Goal: Communication & Community: Answer question/provide support

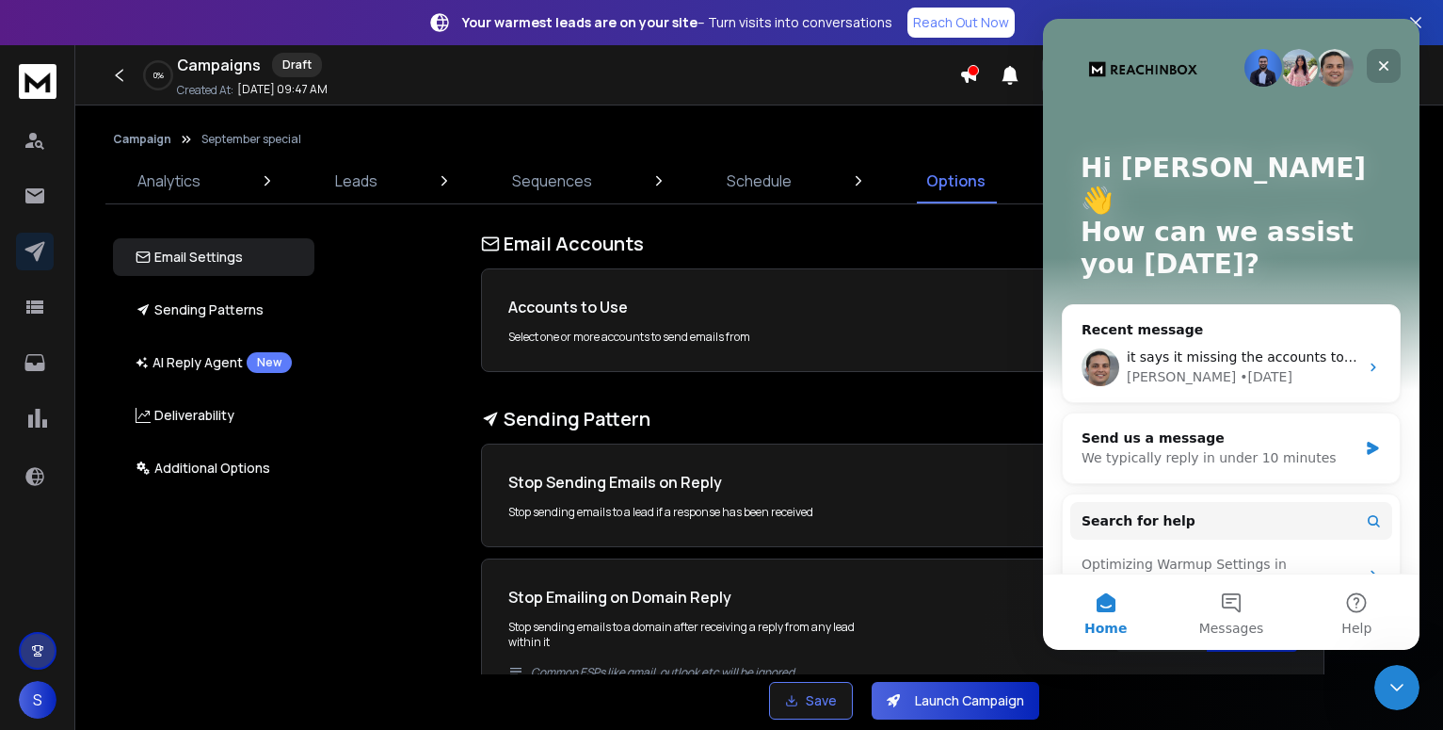
click at [1380, 61] on icon "Close" at bounding box center [1384, 66] width 10 height 10
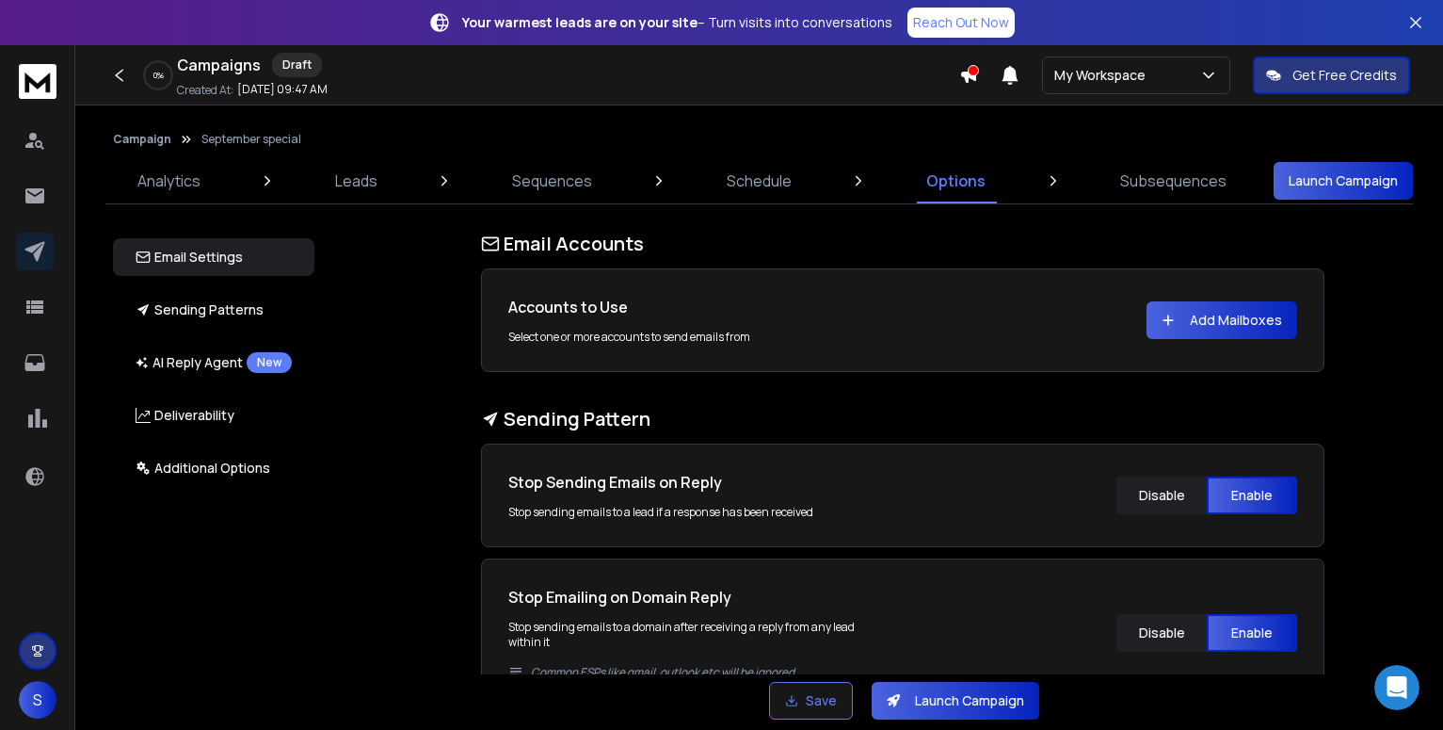
click at [1230, 326] on button "Add Mailboxes" at bounding box center [1222, 320] width 151 height 38
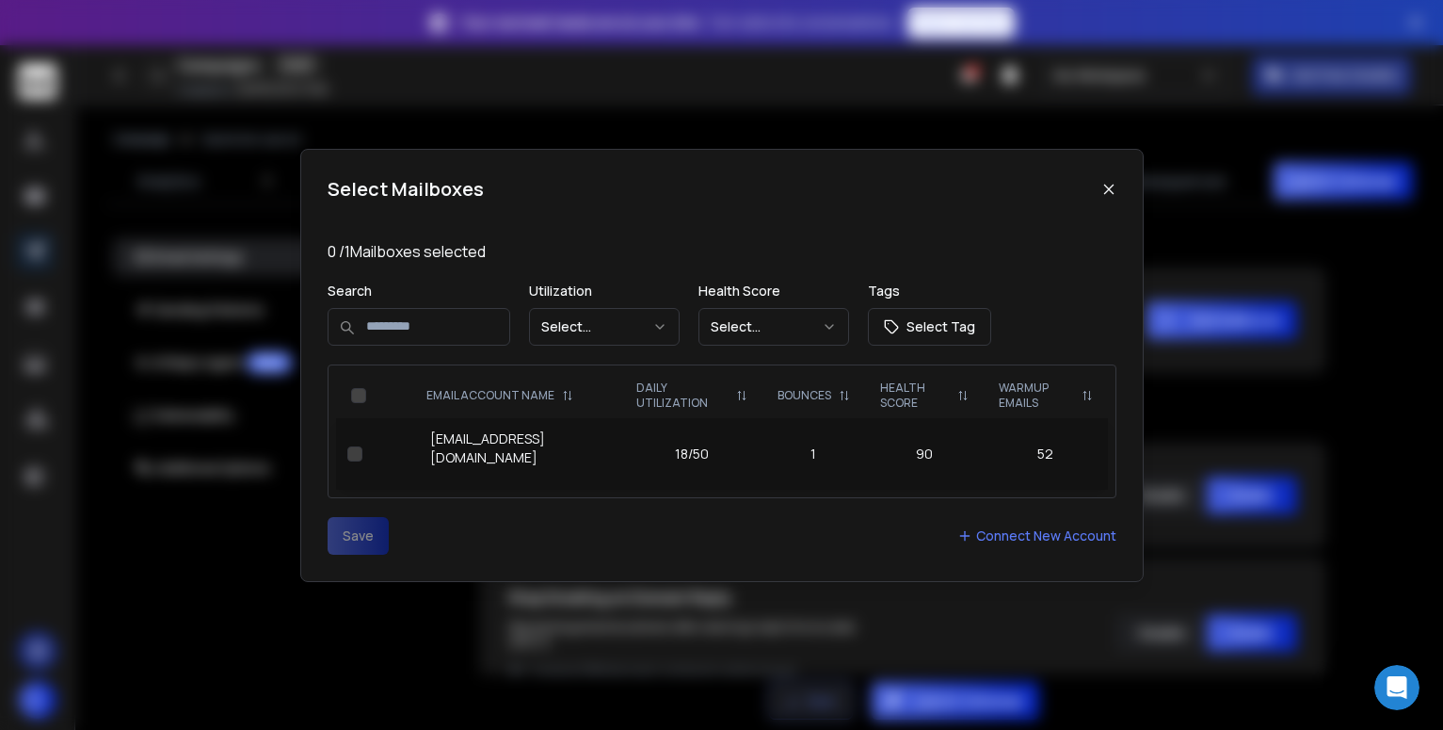
click at [358, 459] on button "button" at bounding box center [354, 453] width 15 height 15
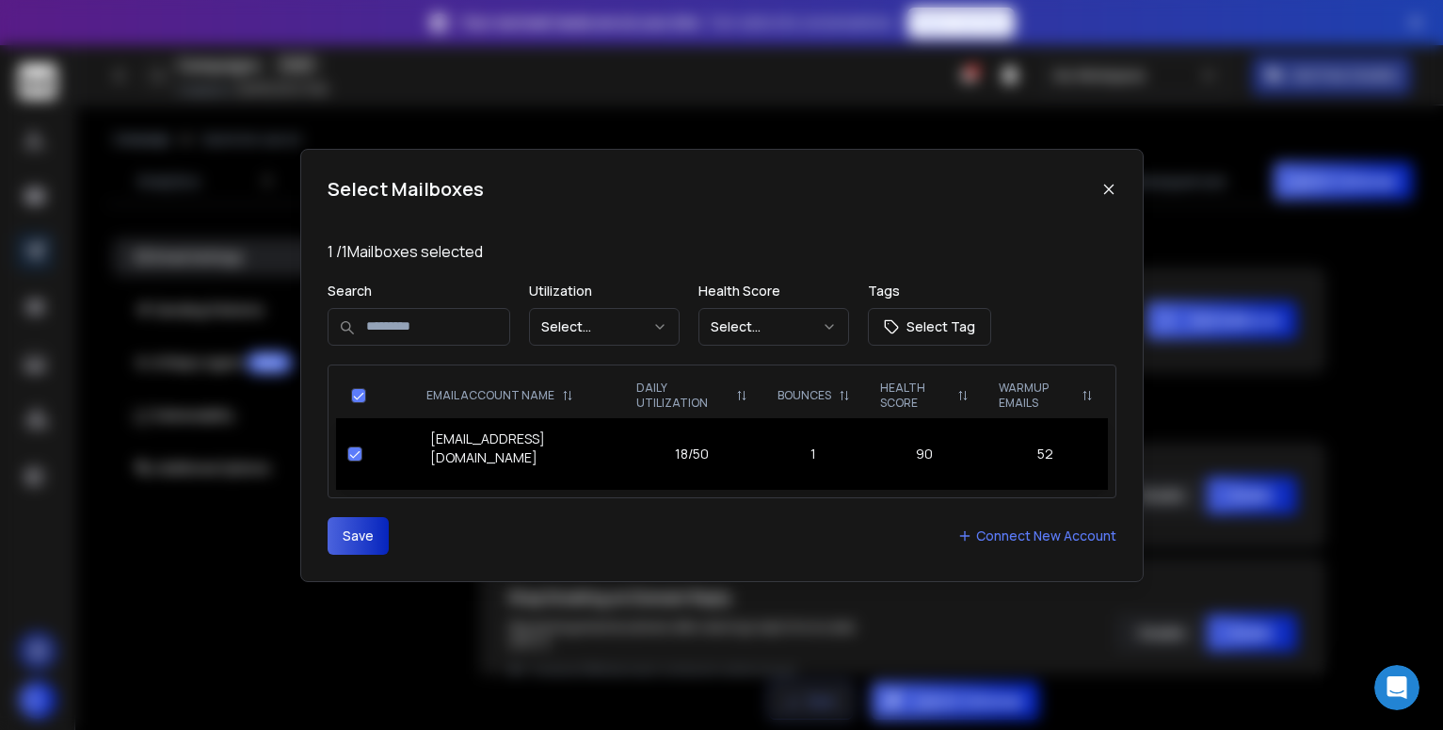
click at [358, 528] on button "Save" at bounding box center [358, 536] width 61 height 38
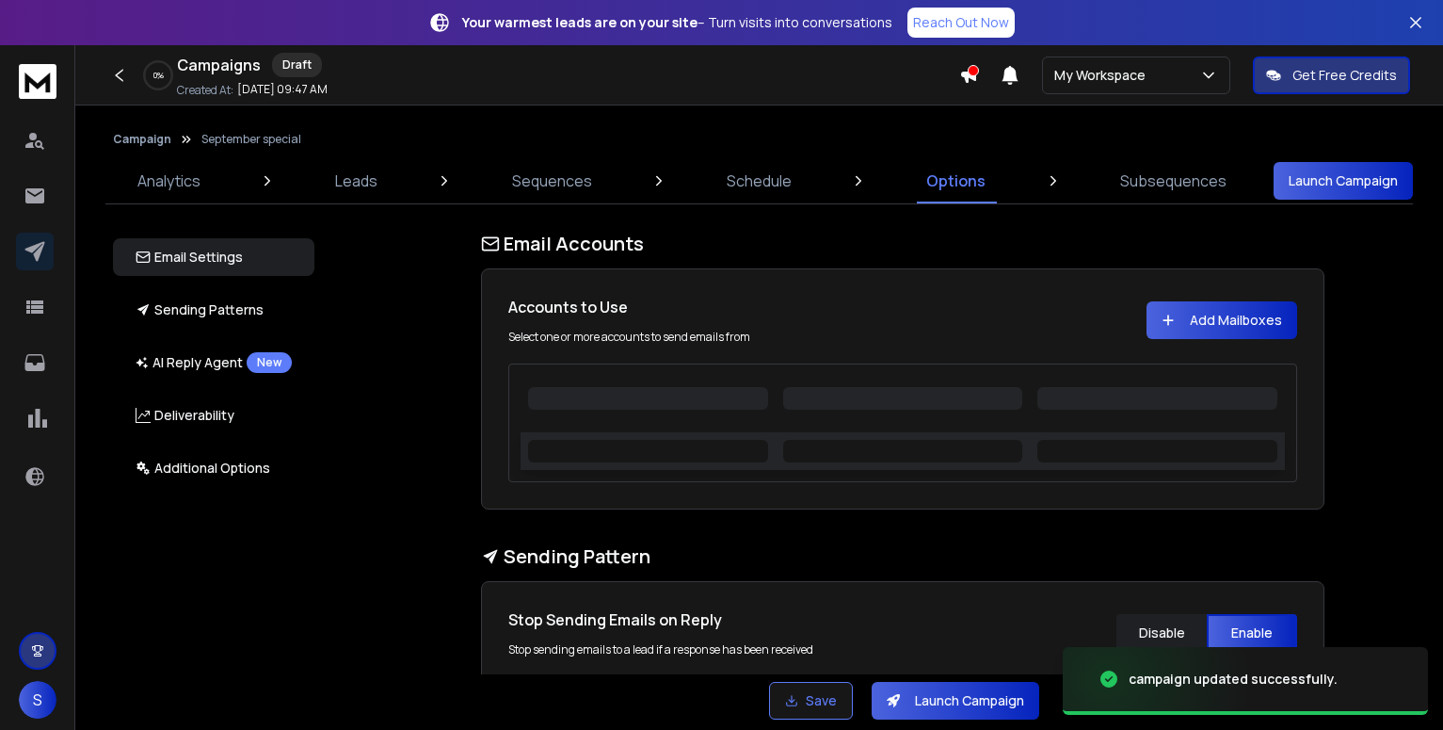
click at [974, 699] on button "Launch Campaign" at bounding box center [956, 701] width 168 height 38
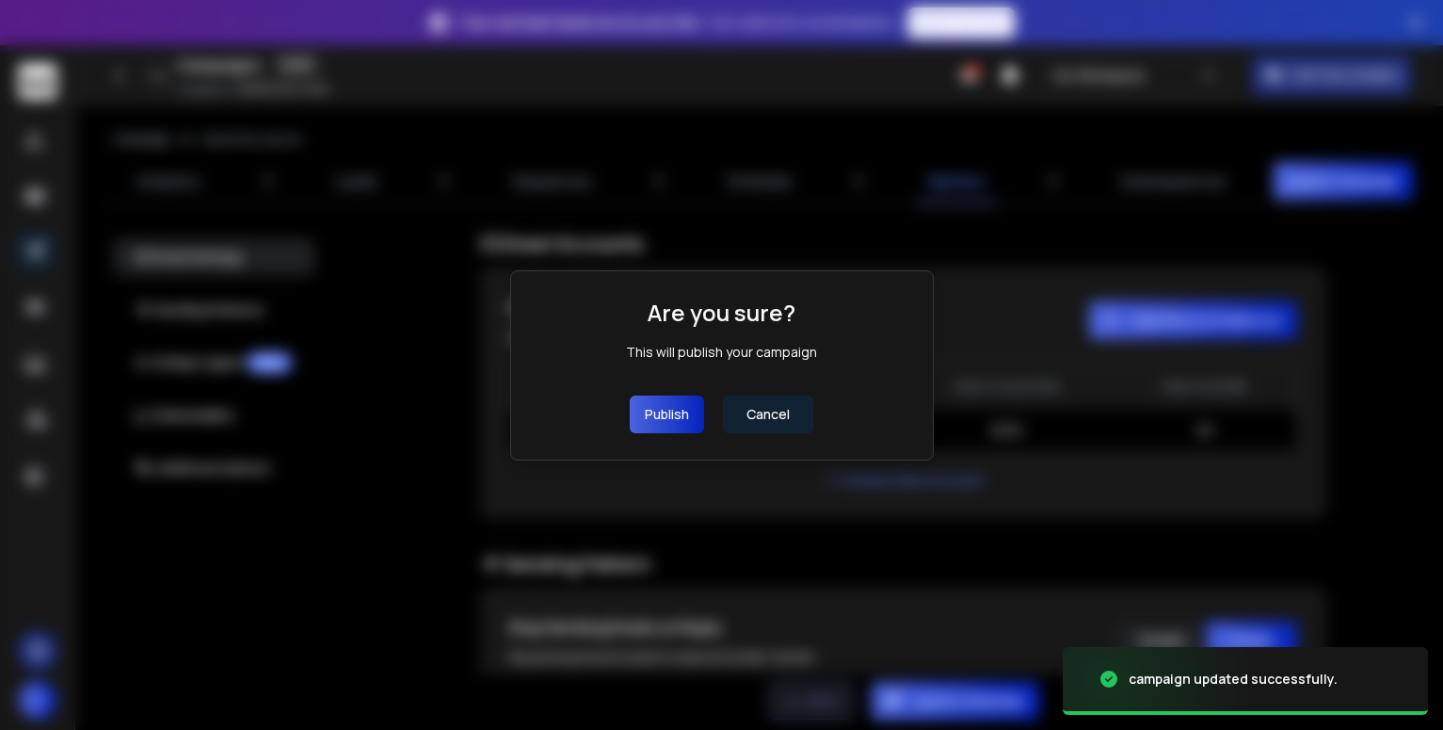
click at [662, 410] on button "Publish" at bounding box center [667, 414] width 74 height 38
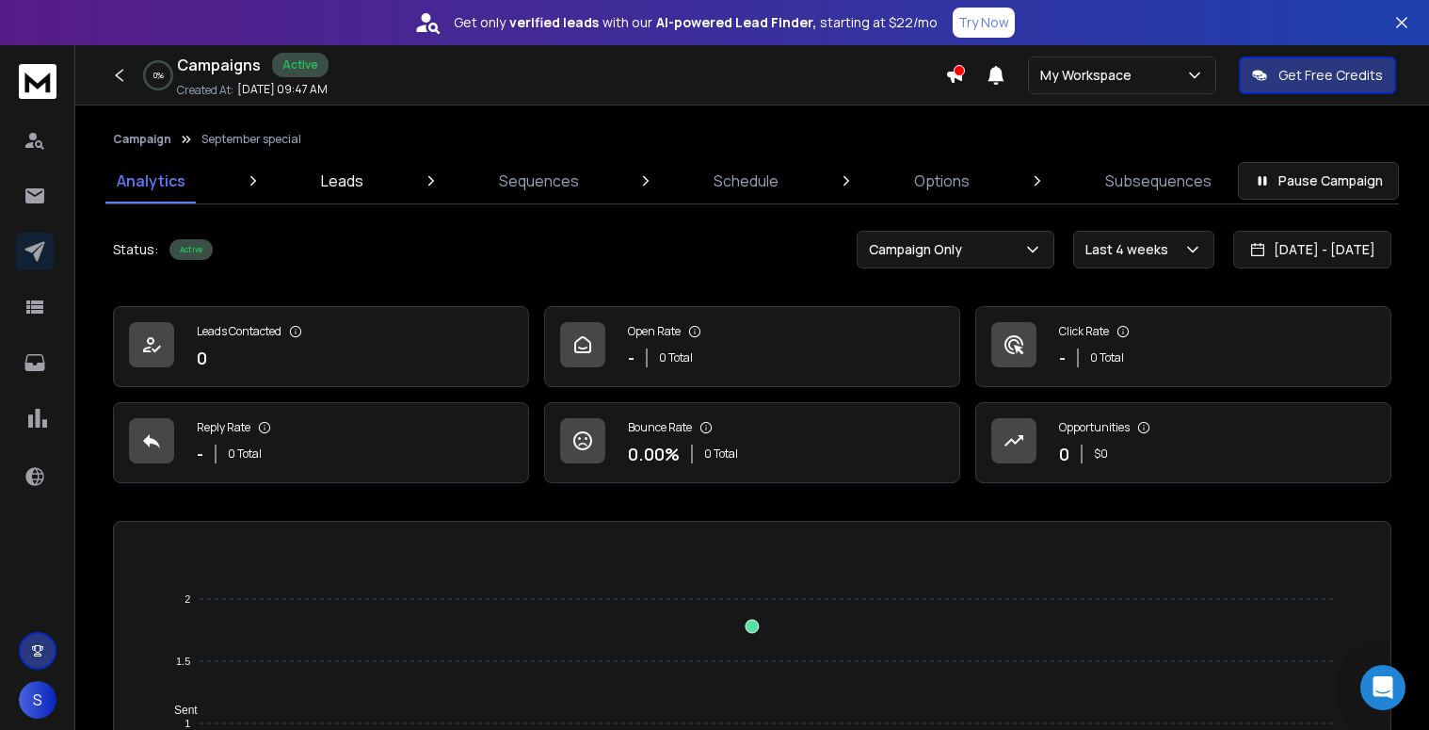
click at [345, 189] on p "Leads" at bounding box center [342, 180] width 42 height 23
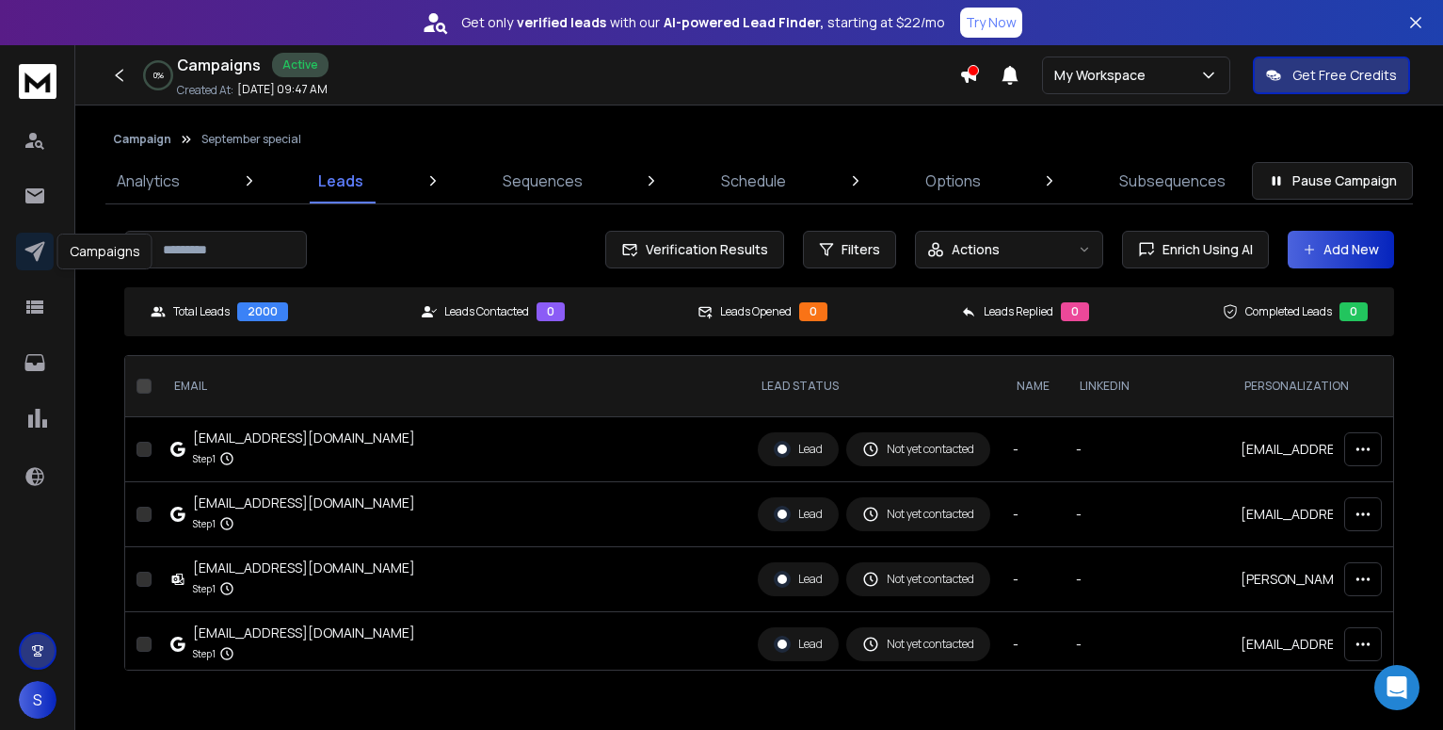
click at [32, 246] on icon at bounding box center [34, 251] width 20 height 20
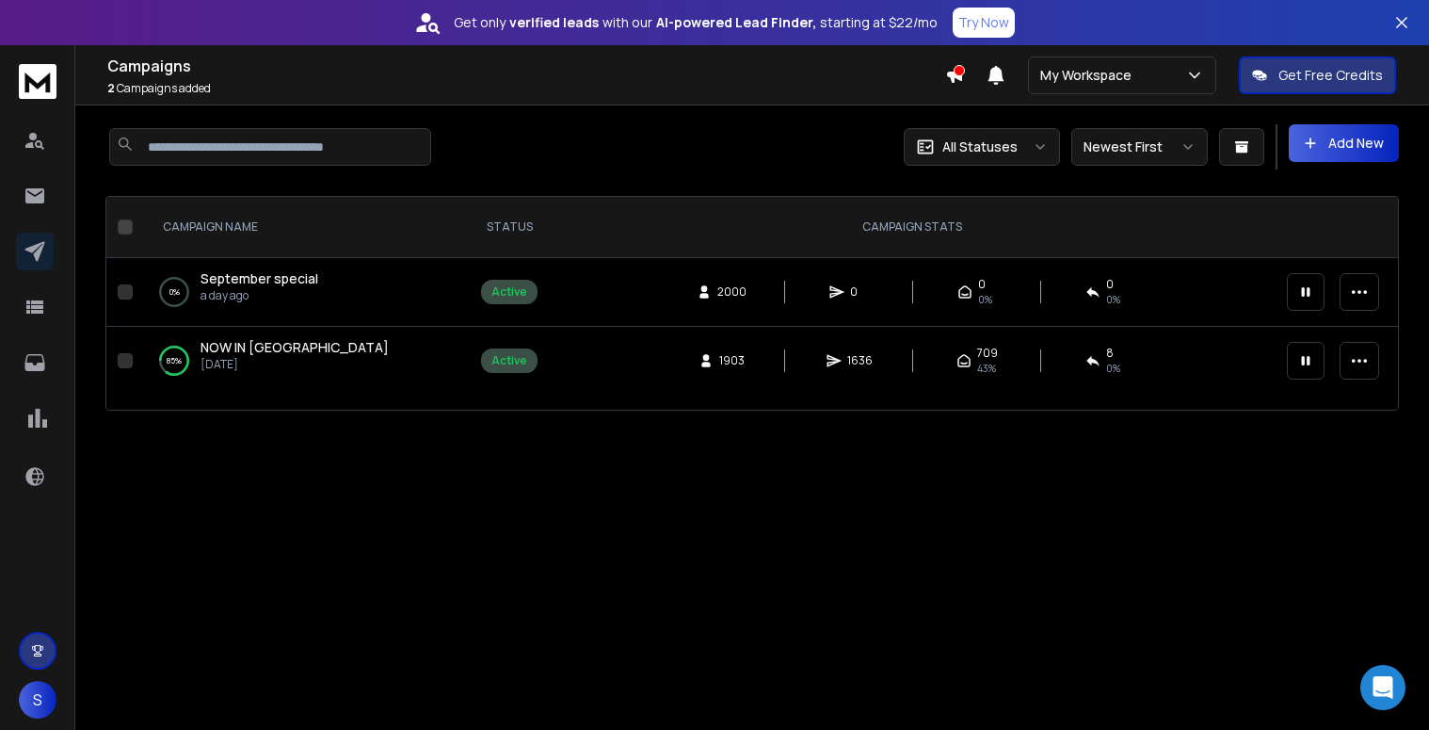
click at [1376, 290] on button "button" at bounding box center [1360, 292] width 40 height 38
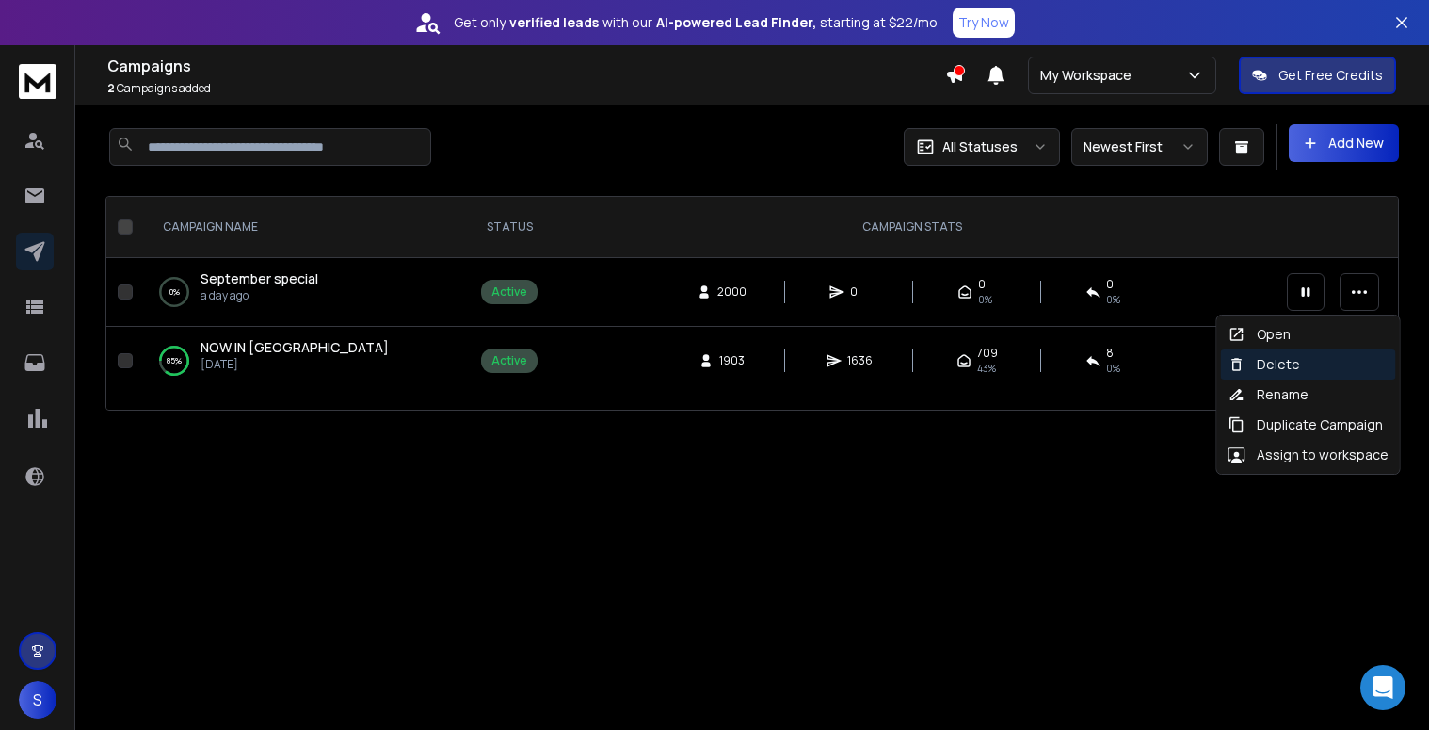
click at [1064, 477] on div "Campaigns 2 Campaigns Added All Statuses Newest First Add New CAMPAIGN NAME STA…" at bounding box center [752, 489] width 1294 height 730
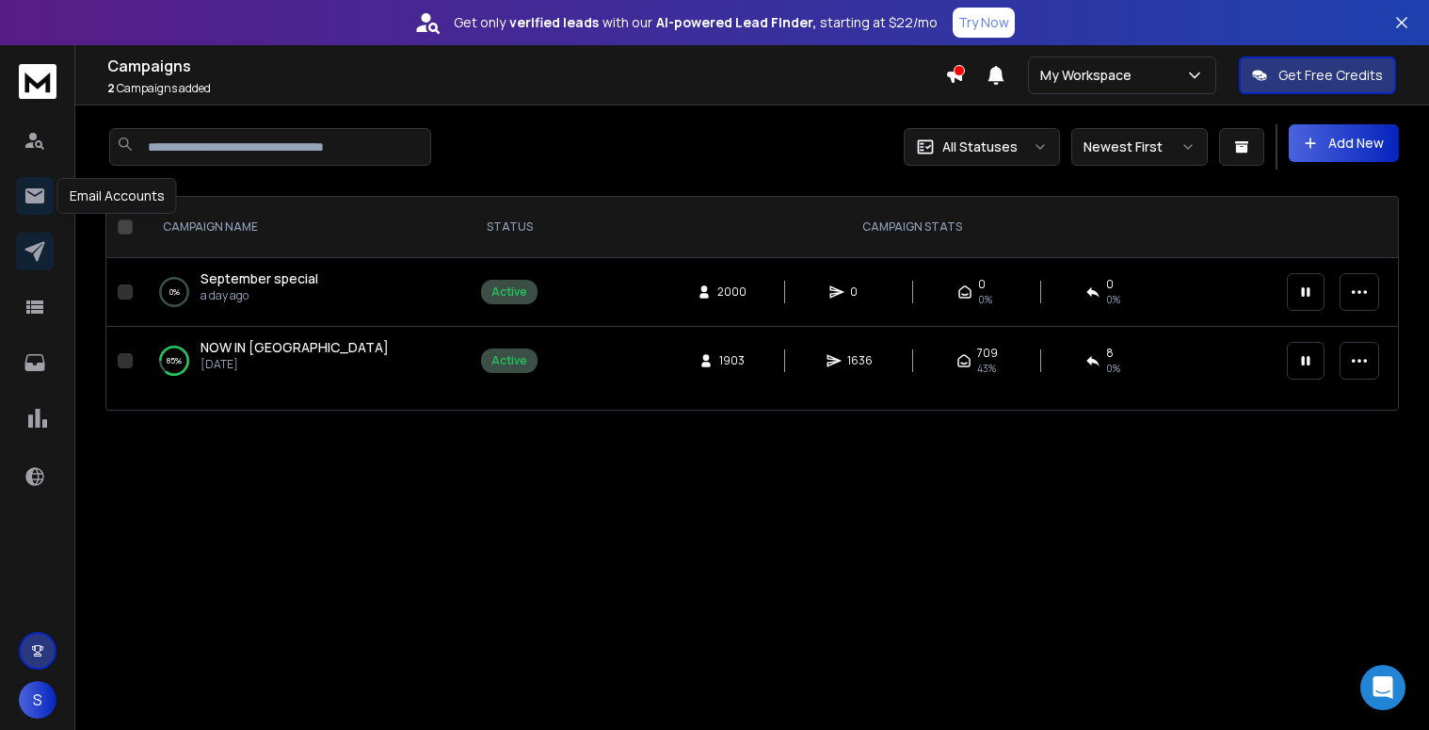
click at [30, 192] on icon at bounding box center [35, 196] width 23 height 23
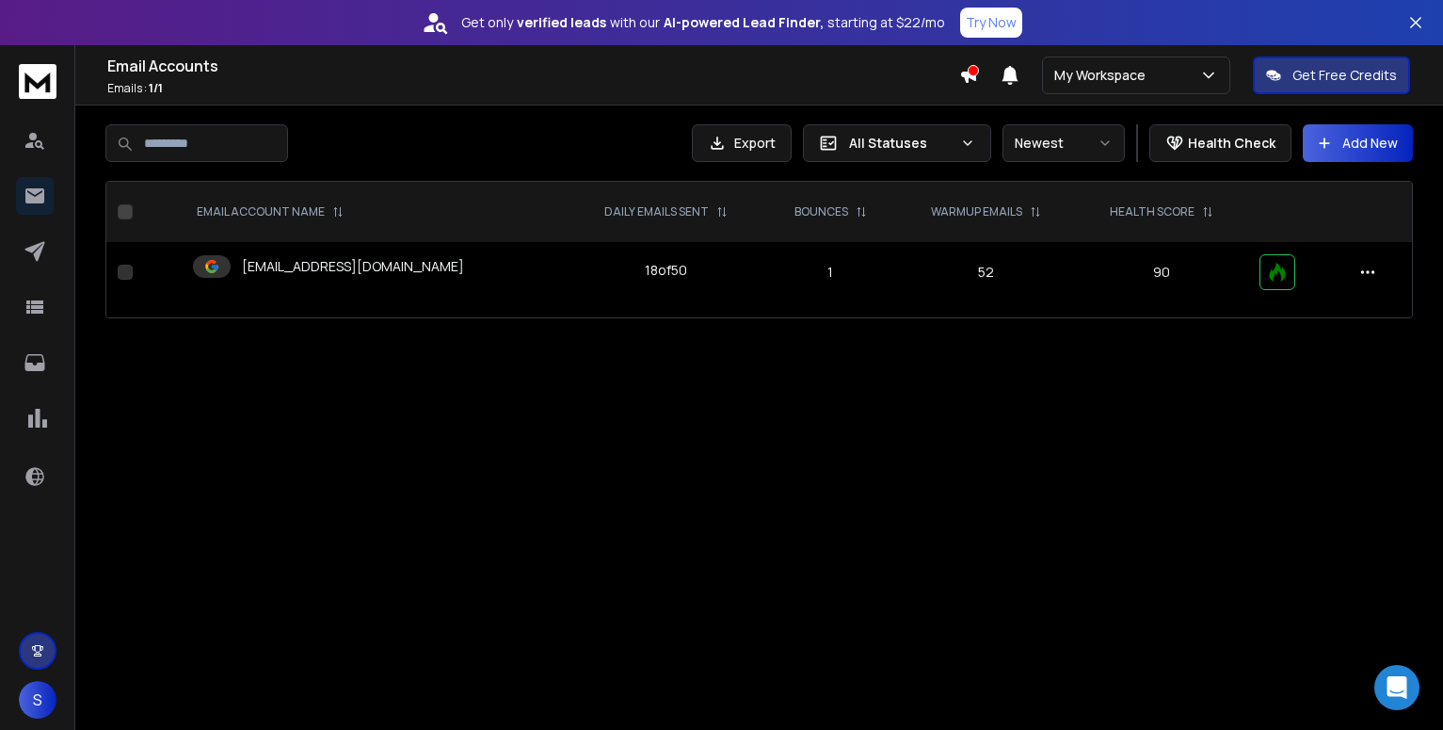
click at [315, 268] on p "[EMAIL_ADDRESS][DOMAIN_NAME]" at bounding box center [353, 266] width 222 height 19
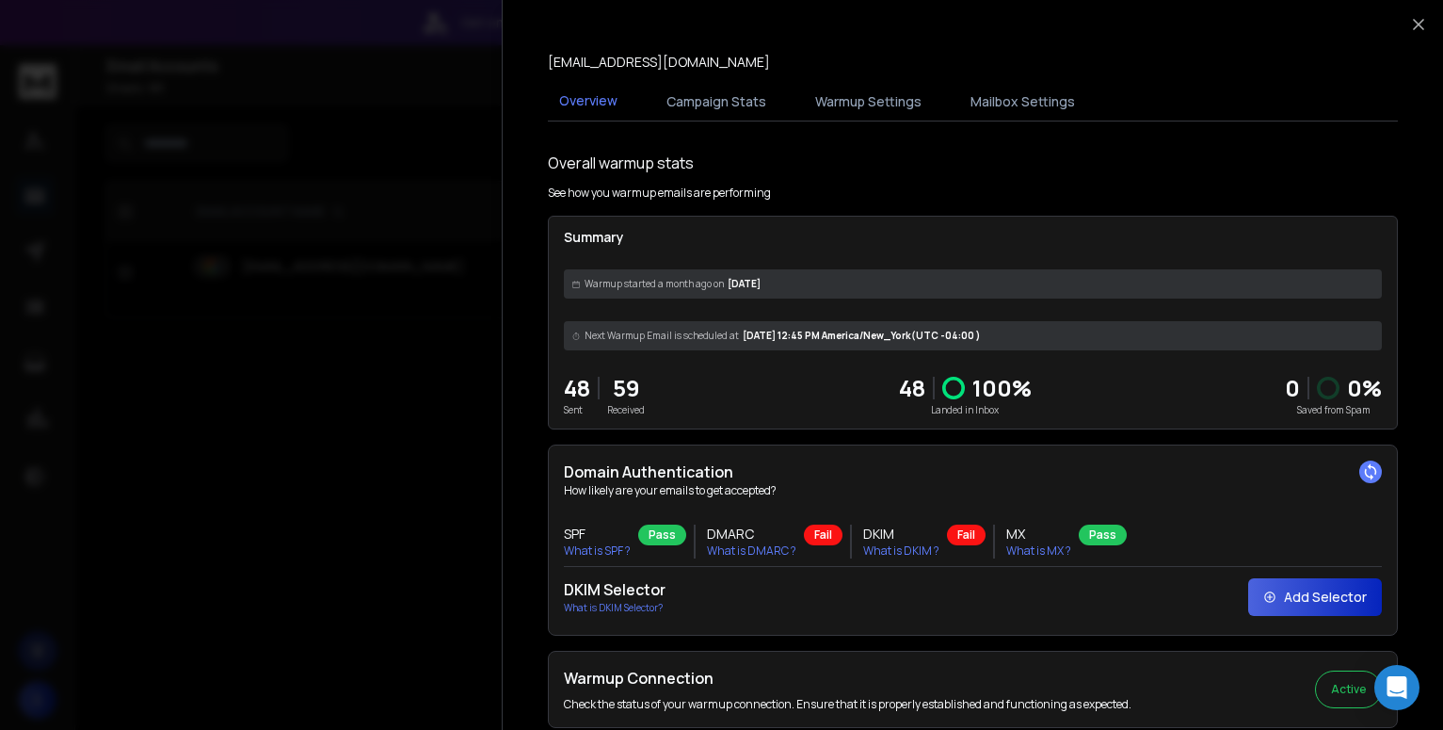
click at [713, 91] on button "Campaign Stats" at bounding box center [716, 101] width 122 height 41
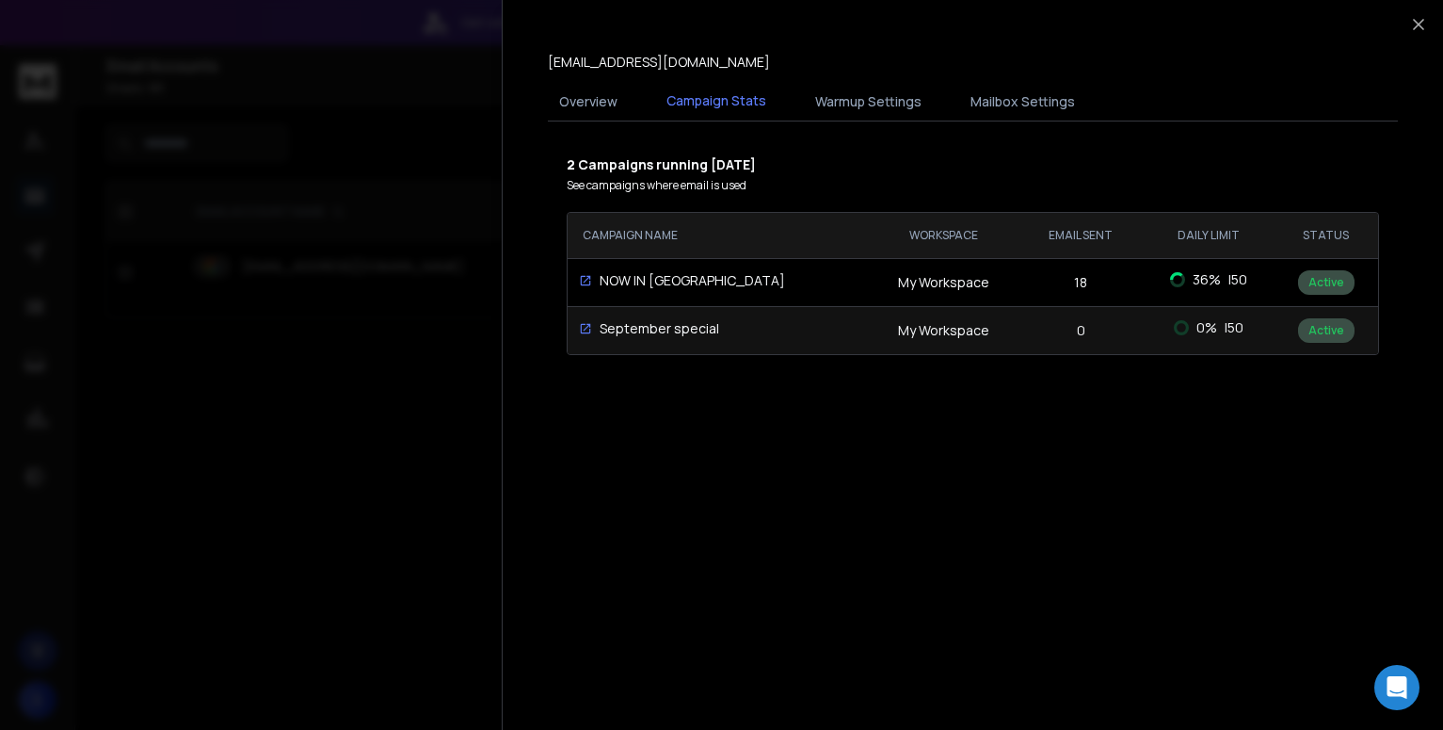
click at [904, 336] on td "My Workspace" at bounding box center [944, 330] width 150 height 48
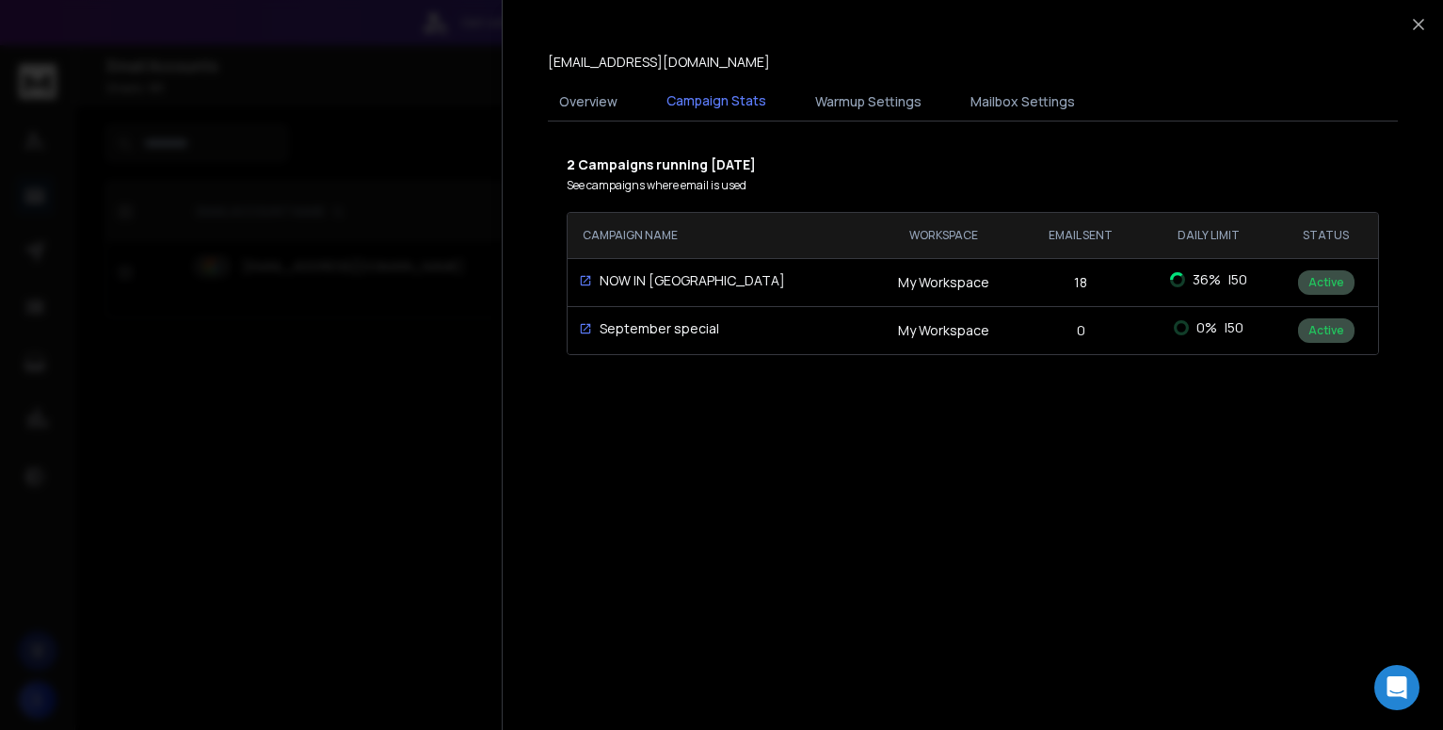
click at [853, 94] on button "Warmup Settings" at bounding box center [868, 101] width 129 height 41
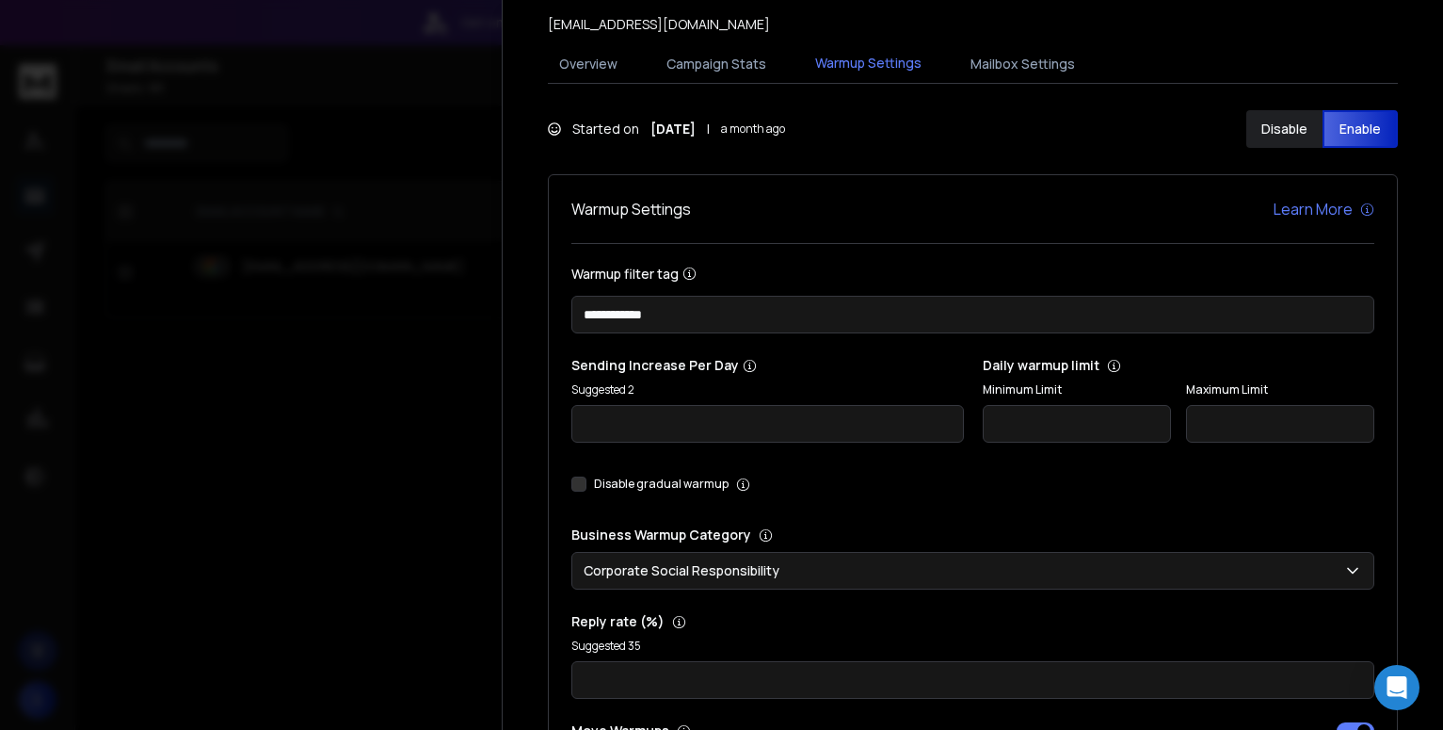
scroll to position [201, 0]
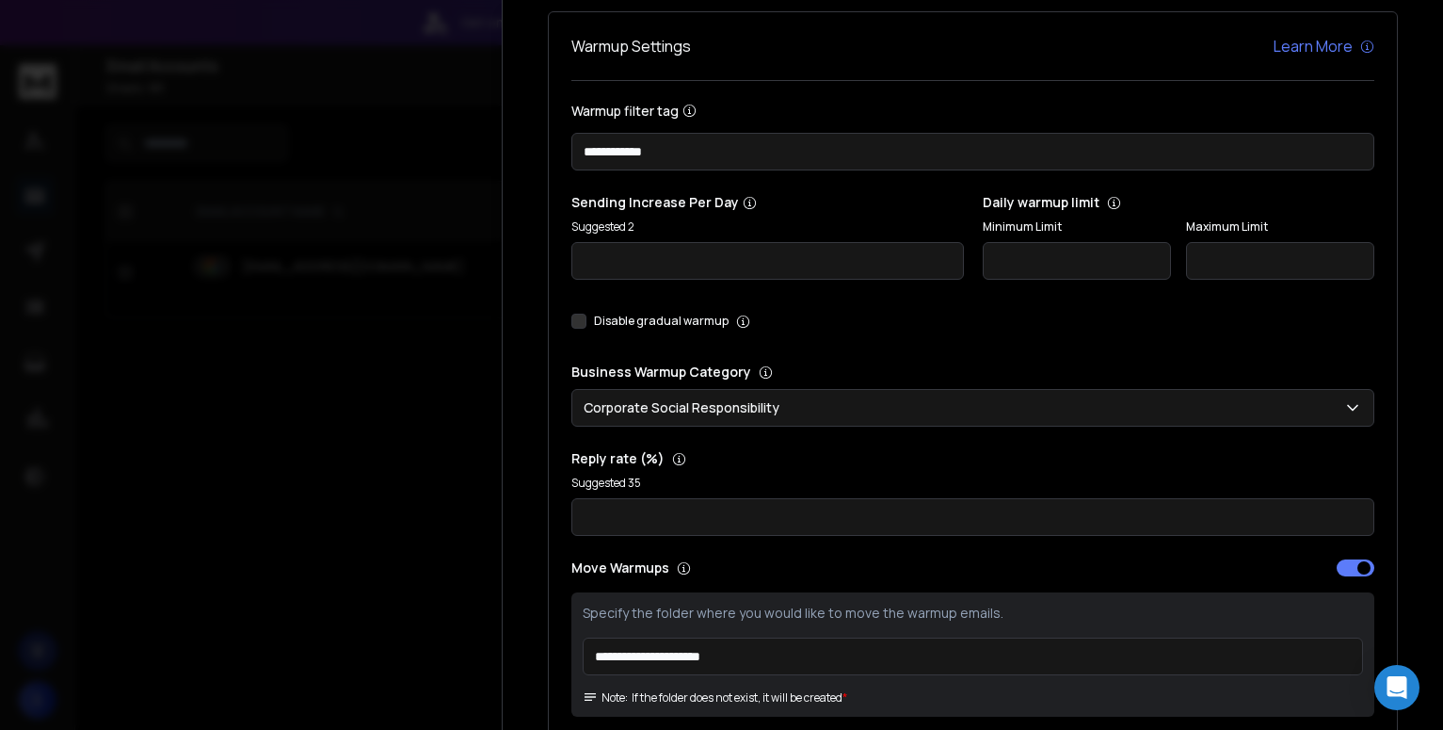
click at [1015, 267] on input "*" at bounding box center [1077, 261] width 188 height 38
type input "**"
click at [1222, 267] on input "**" at bounding box center [1280, 261] width 188 height 38
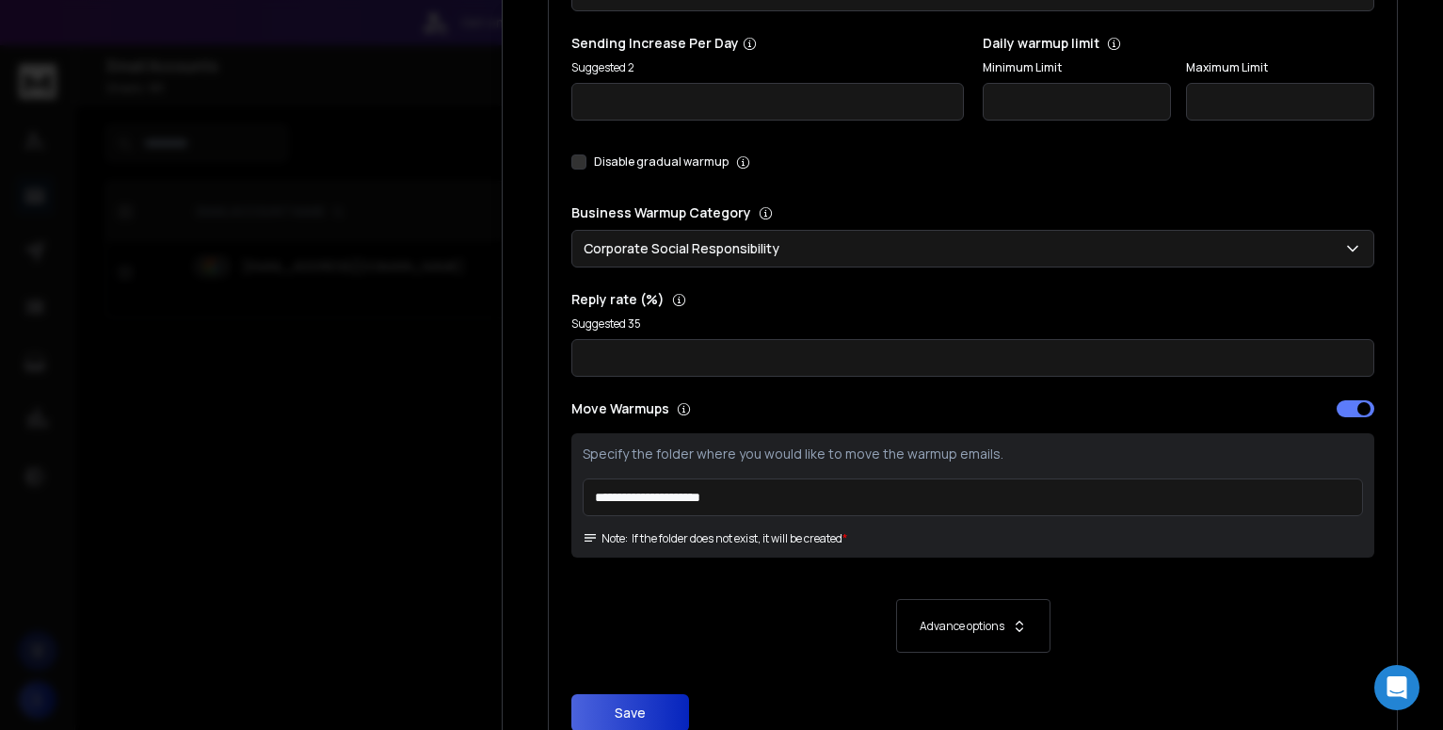
scroll to position [362, 0]
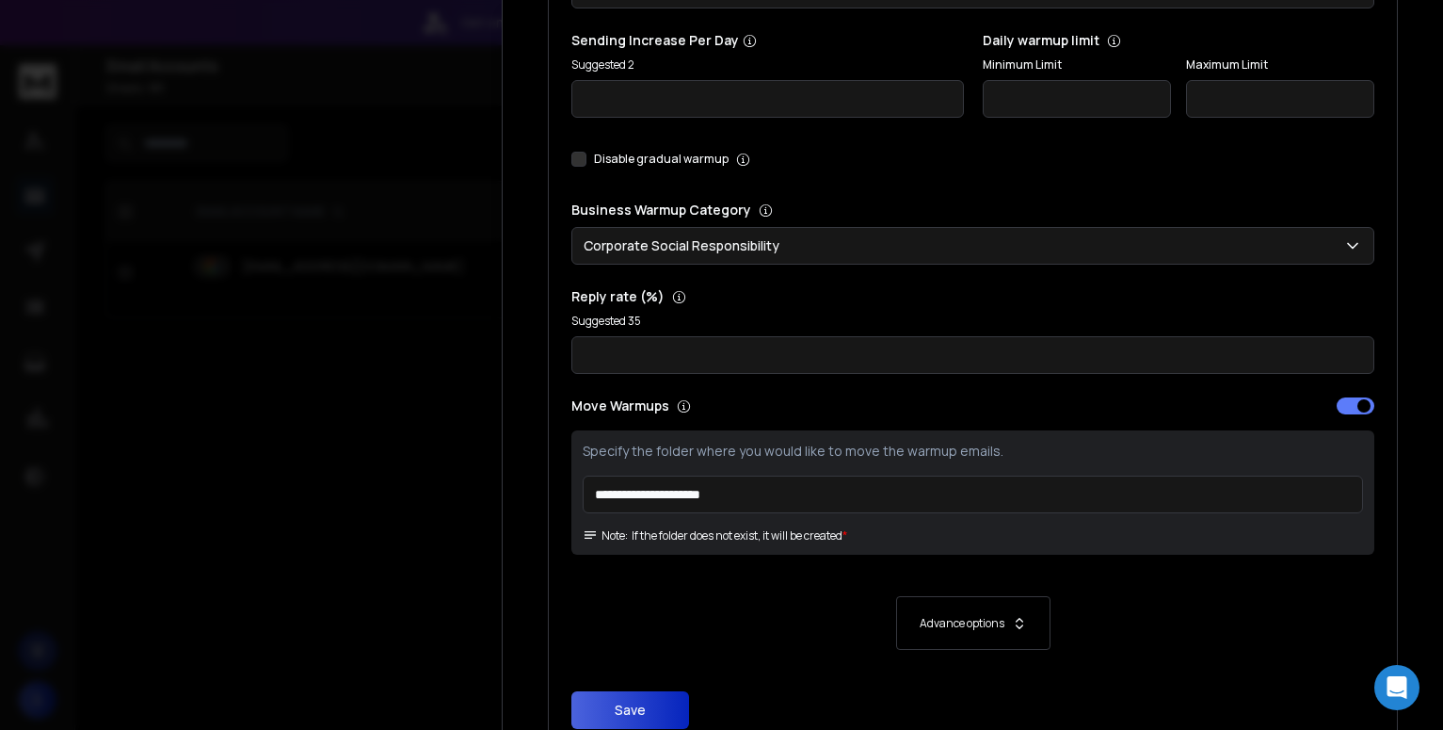
type input "**"
click at [642, 705] on button "Save" at bounding box center [630, 710] width 118 height 38
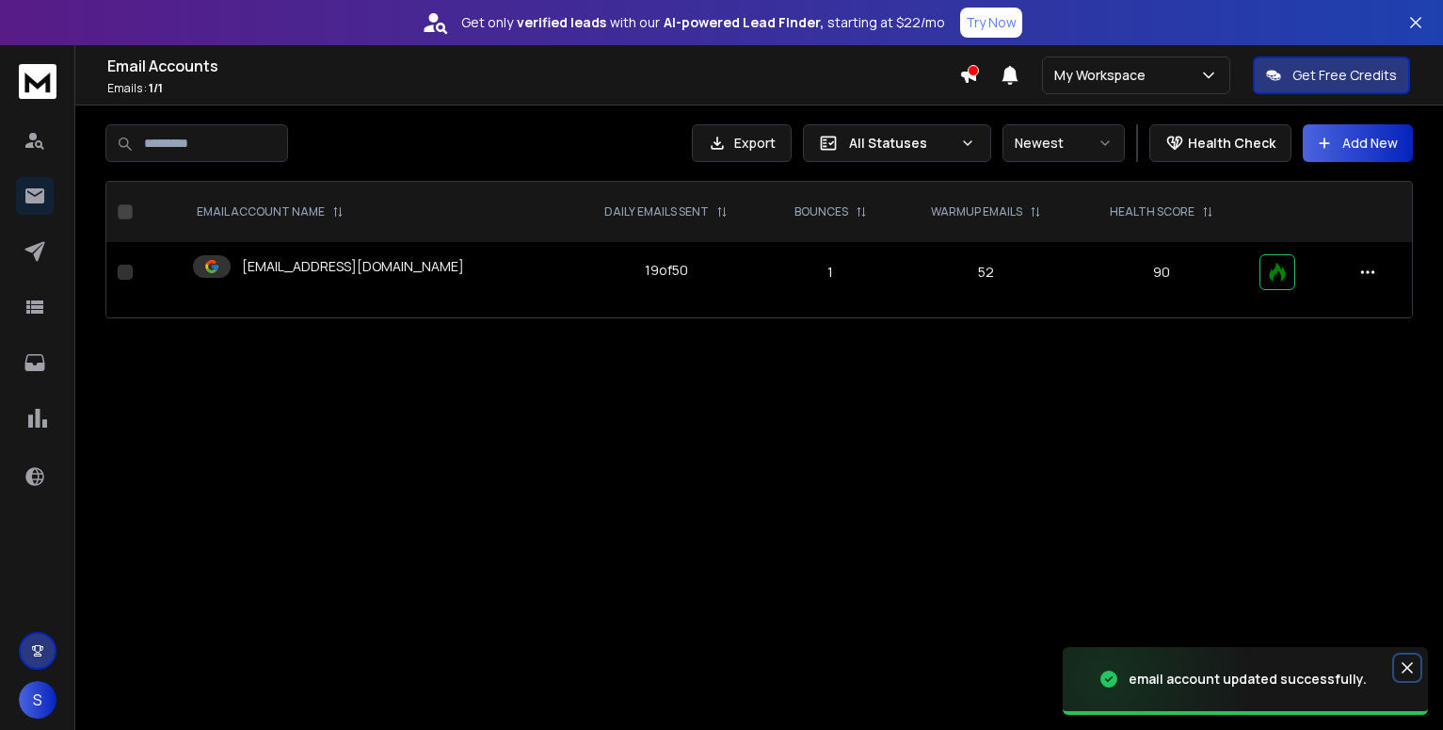
click at [1407, 669] on icon "Notifications (F8)" at bounding box center [1407, 667] width 19 height 19
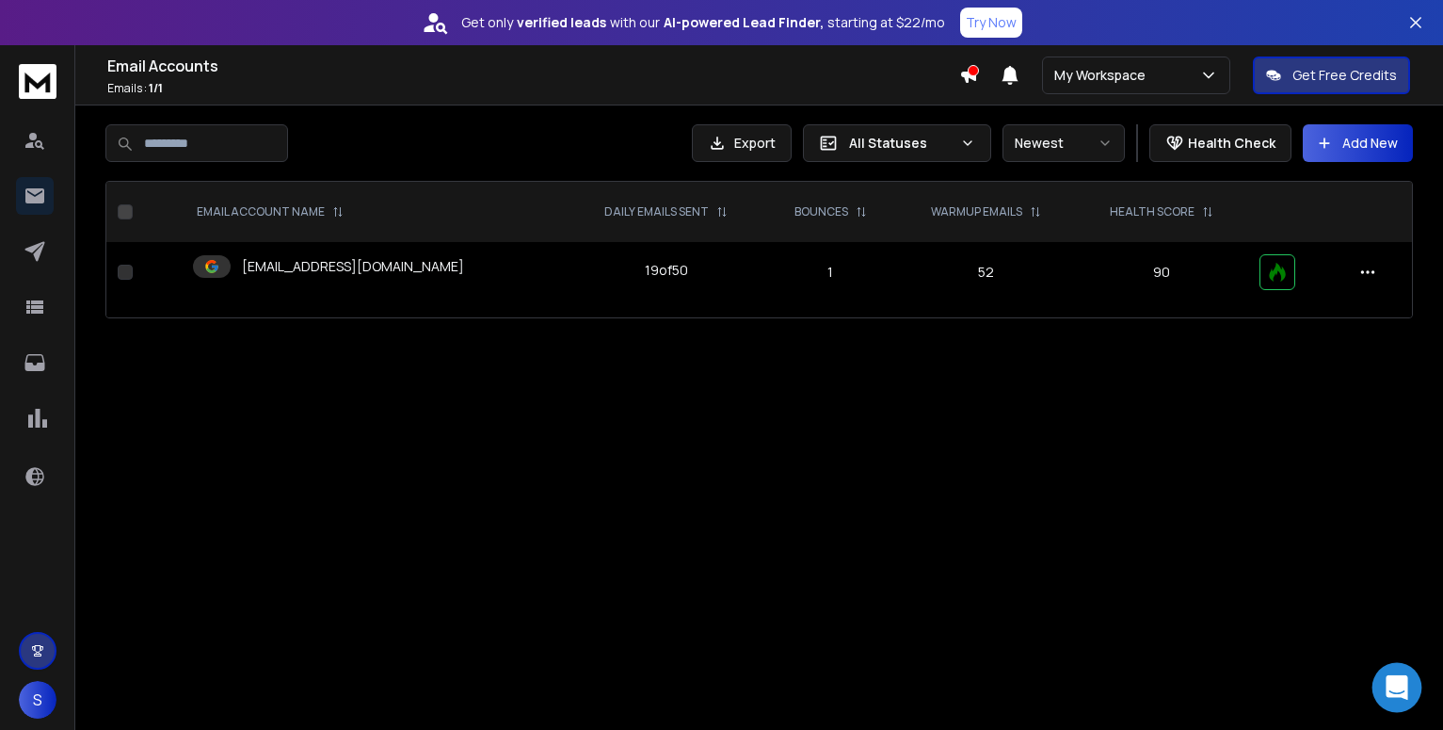
click at [1400, 693] on icon "Open Intercom Messenger" at bounding box center [1397, 687] width 24 height 24
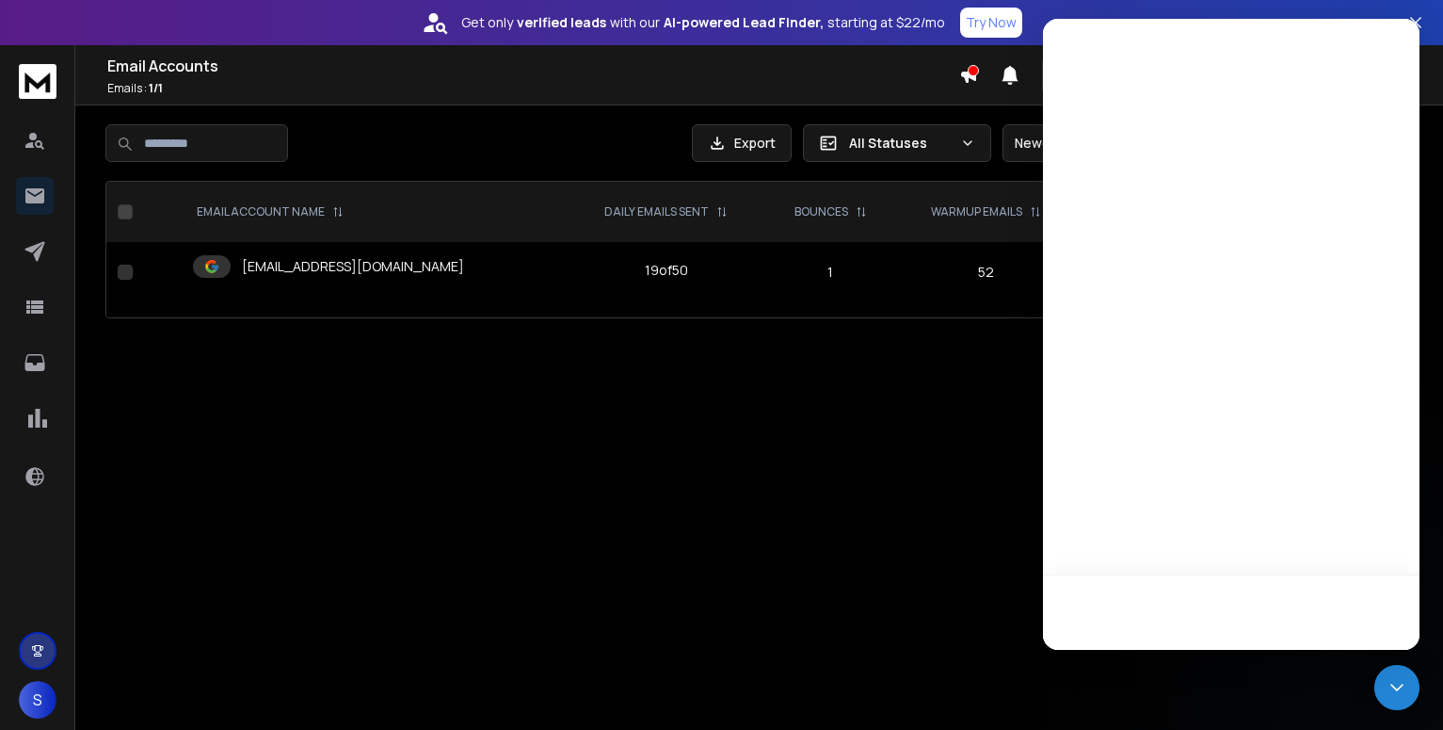
scroll to position [0, 0]
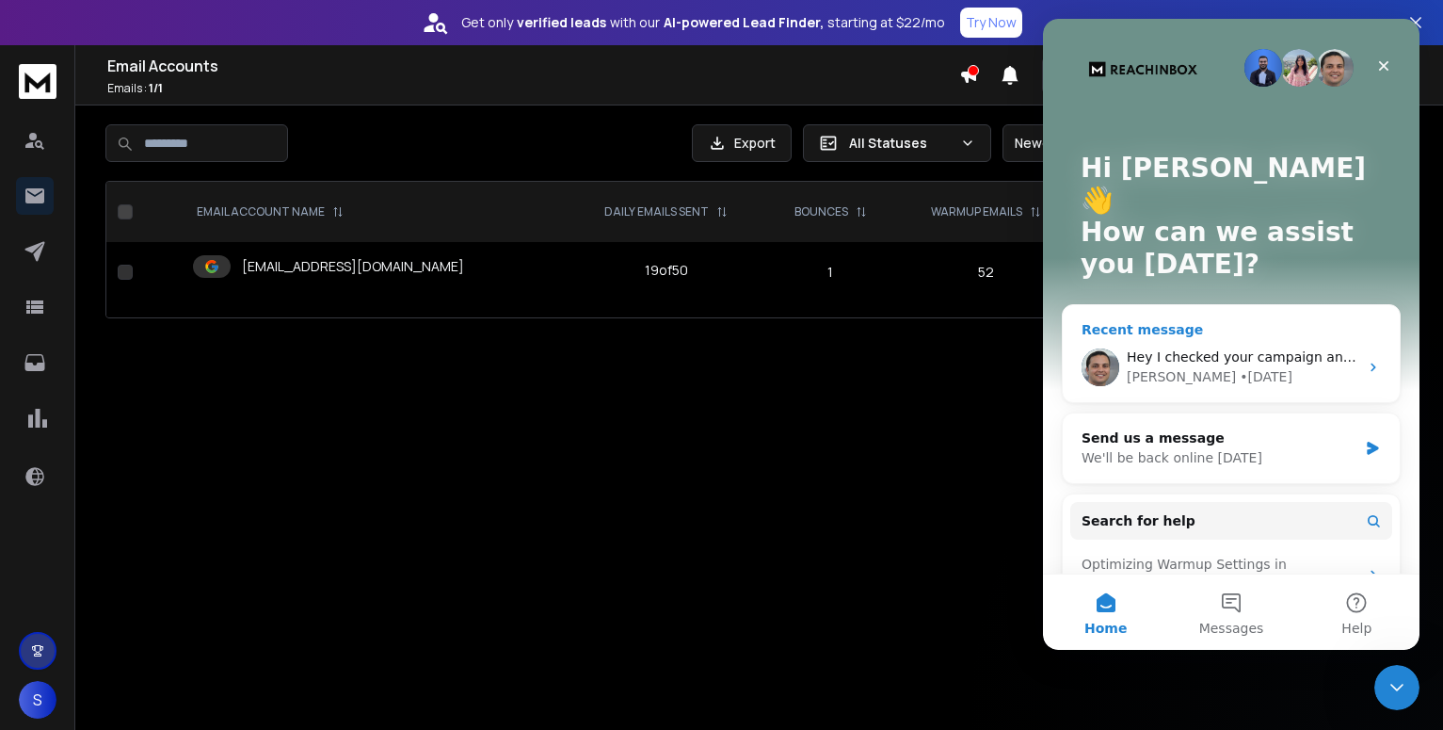
click at [1188, 332] on div "Hey I checked your campaign and it seems you haven’t added your email accounts …" at bounding box center [1231, 367] width 337 height 70
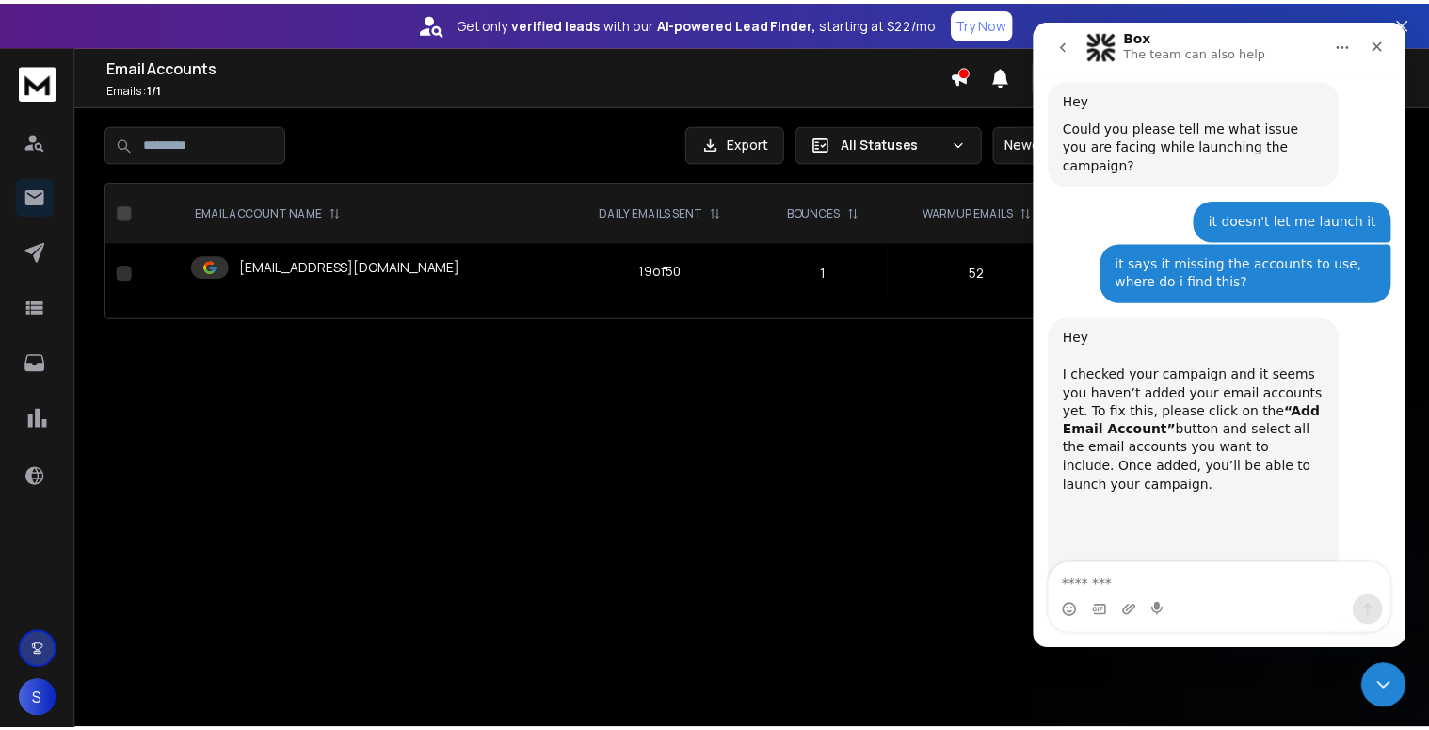
scroll to position [326, 0]
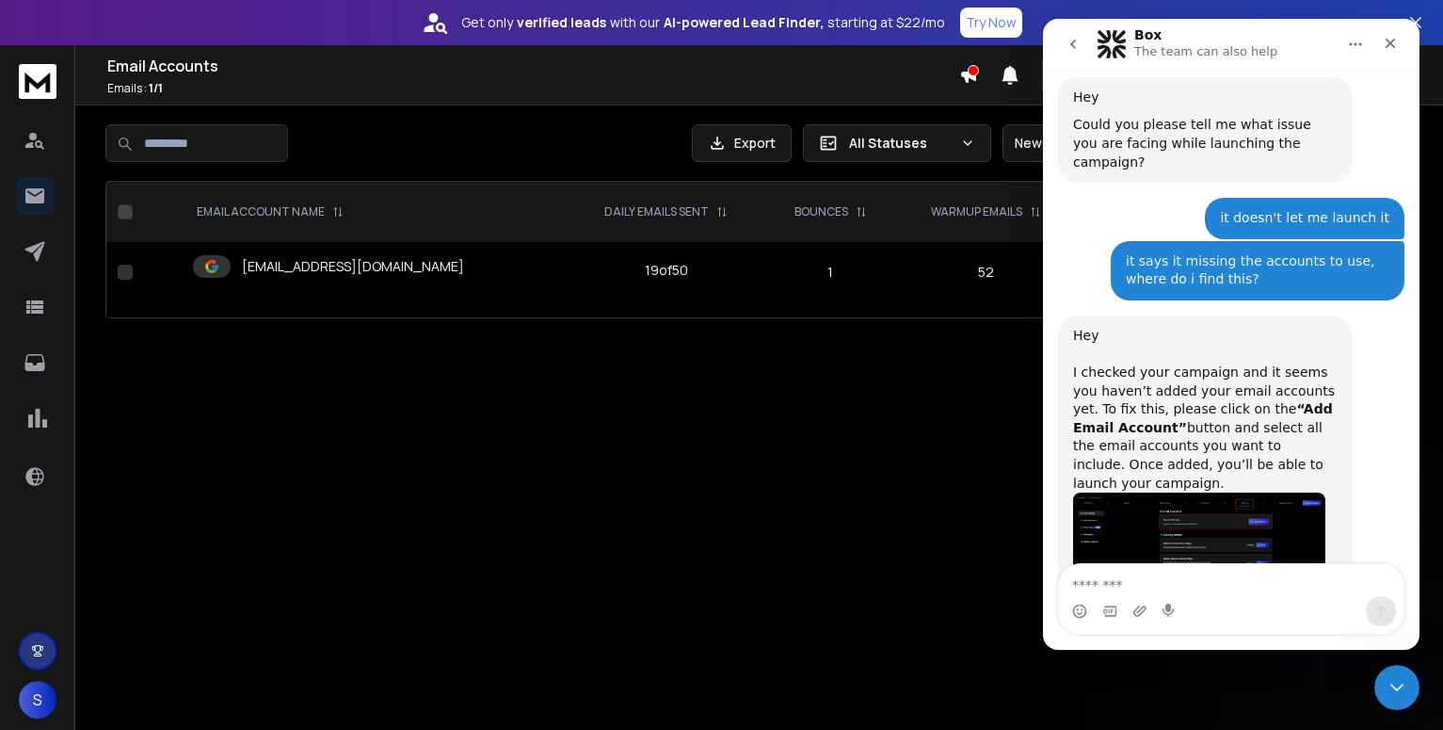
click at [1202, 592] on textarea "Message…" at bounding box center [1231, 580] width 345 height 32
click at [36, 249] on icon at bounding box center [34, 251] width 20 height 20
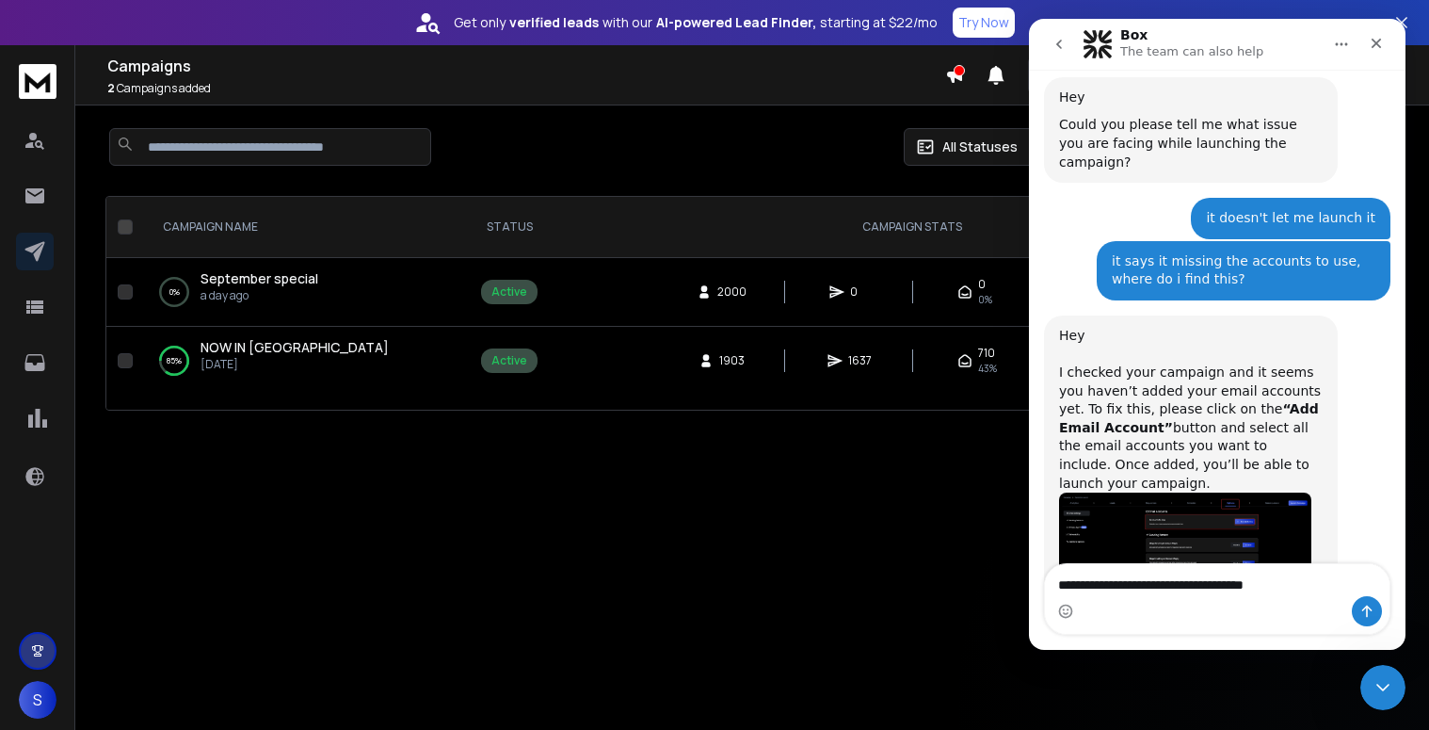
click at [1334, 602] on div "Intercom messenger" at bounding box center [1217, 611] width 345 height 30
click at [1316, 587] on textarea "**********" at bounding box center [1217, 580] width 345 height 32
click at [1329, 587] on textarea "**********" at bounding box center [1217, 580] width 345 height 32
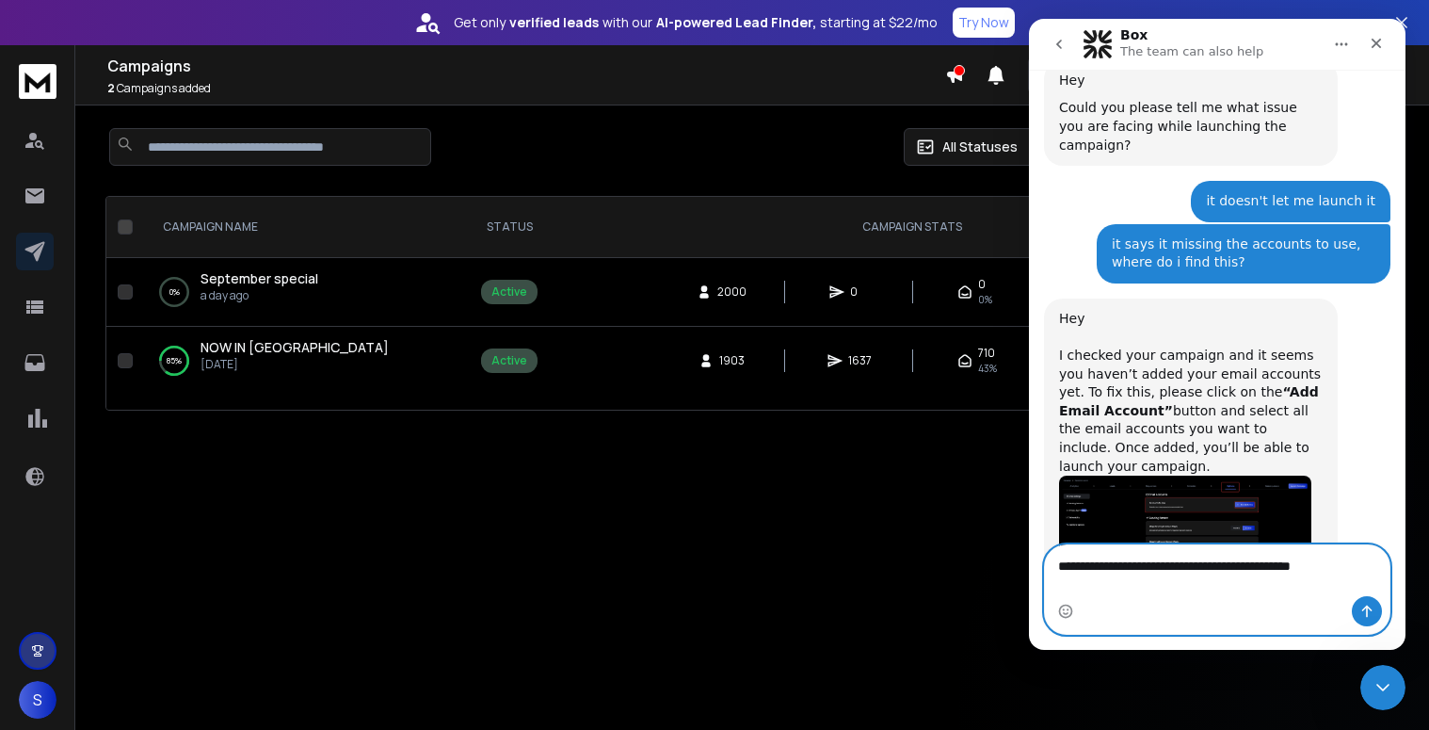
scroll to position [345, 0]
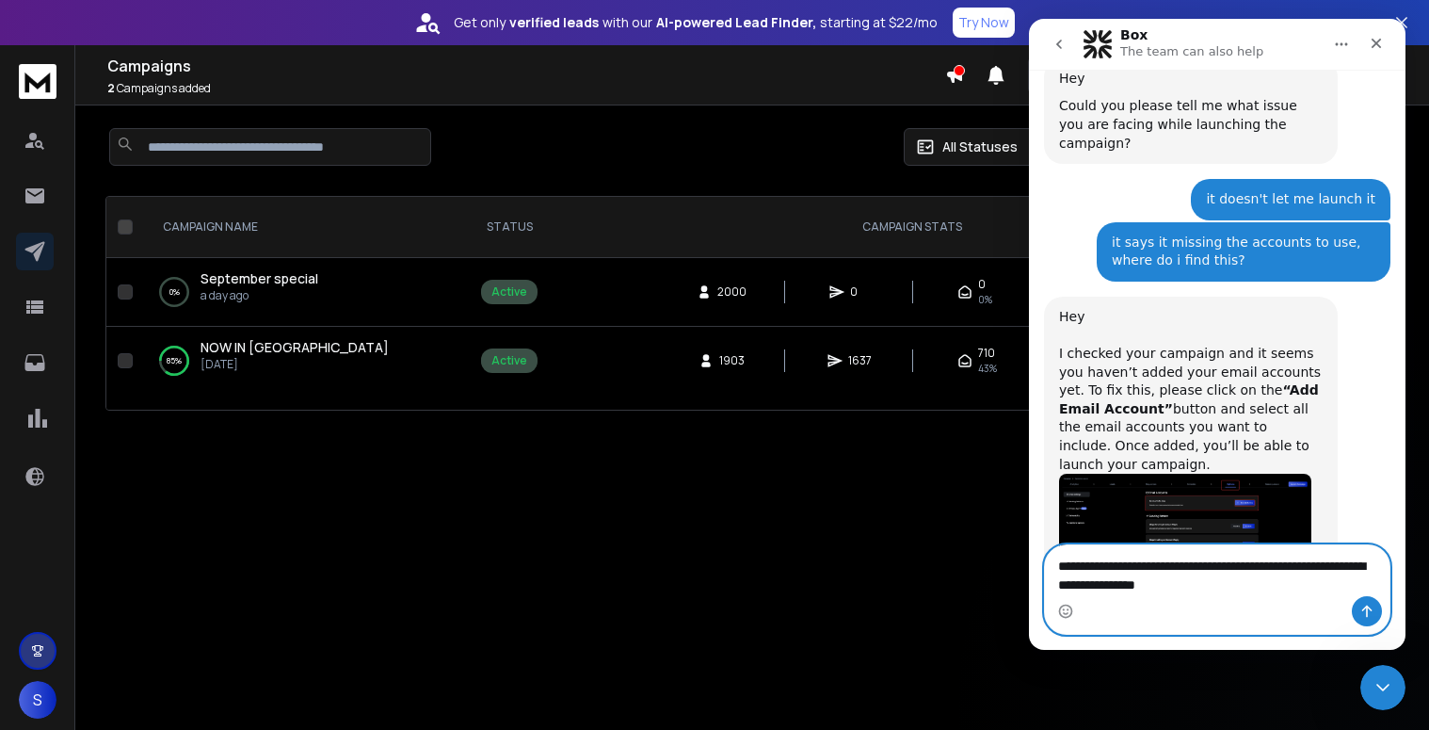
type textarea "**********"
click at [1276, 603] on div "Intercom messenger" at bounding box center [1217, 611] width 345 height 30
click at [1362, 611] on icon "Send a message…" at bounding box center [1366, 610] width 15 height 15
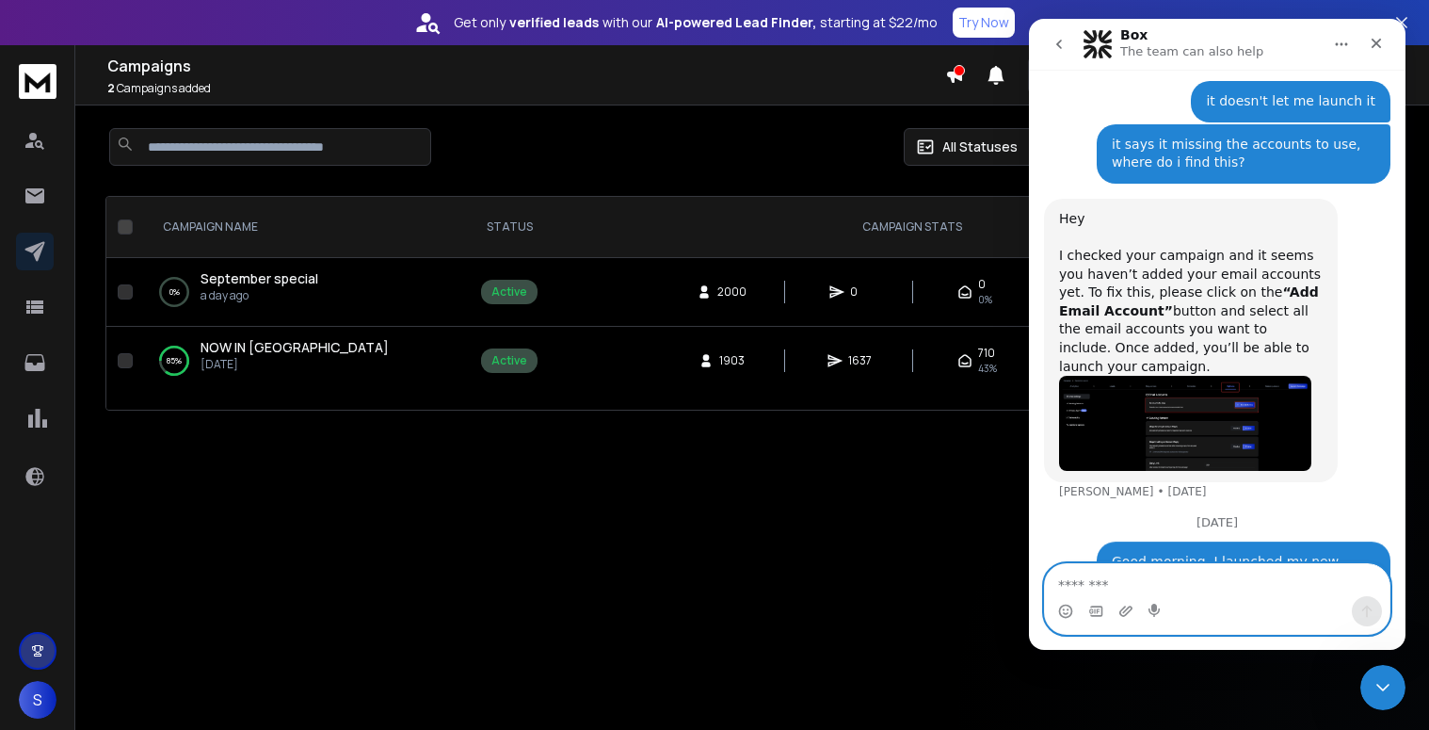
scroll to position [470, 0]
